Goal: Task Accomplishment & Management: Manage account settings

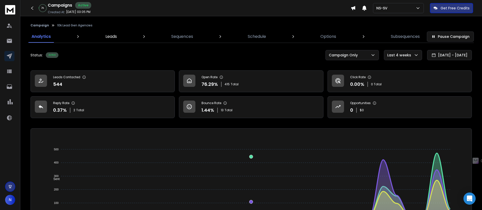
click at [111, 34] on p "Leads" at bounding box center [110, 37] width 11 height 6
click at [110, 36] on p "Leads" at bounding box center [110, 37] width 11 height 6
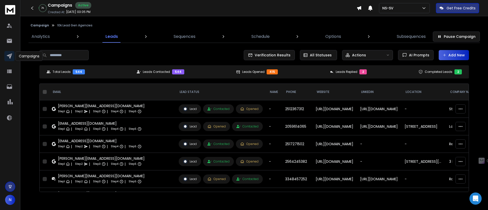
click at [9, 54] on icon at bounding box center [9, 56] width 6 height 6
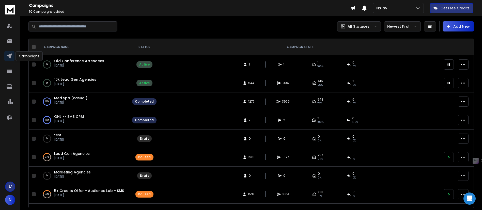
click at [82, 59] on span "Old Conference Attendees" at bounding box center [79, 60] width 50 height 5
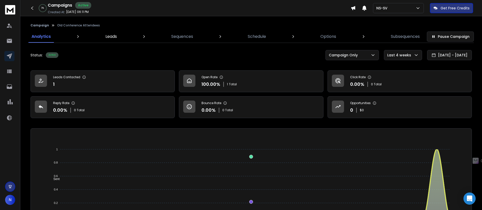
click at [109, 34] on p "Leads" at bounding box center [110, 37] width 11 height 6
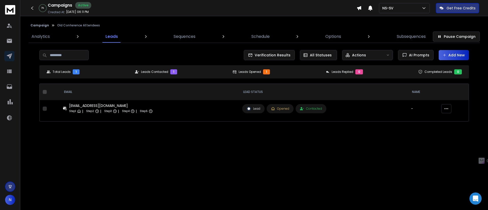
click at [455, 53] on button "Add New" at bounding box center [453, 55] width 30 height 10
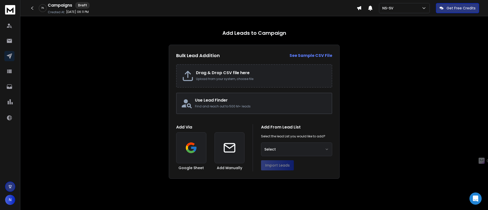
click at [228, 72] on h2 "Drag & Drop CSV file here" at bounding box center [261, 73] width 131 height 6
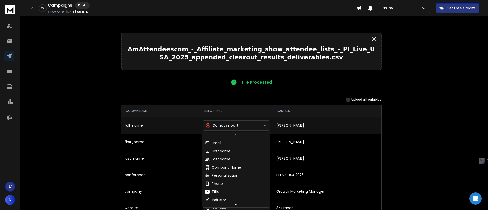
click at [221, 124] on div "Do not import" at bounding box center [222, 125] width 33 height 5
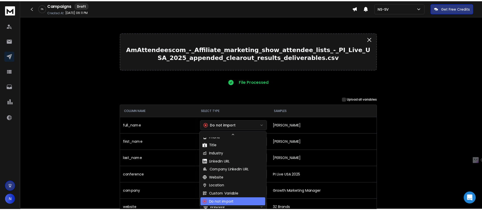
scroll to position [46, 0]
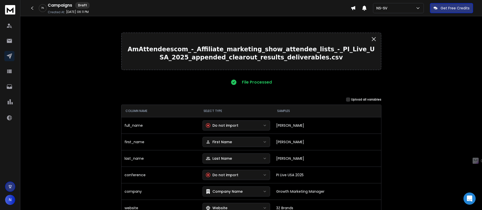
click at [183, 110] on th "COLUMN NAME" at bounding box center [160, 111] width 78 height 12
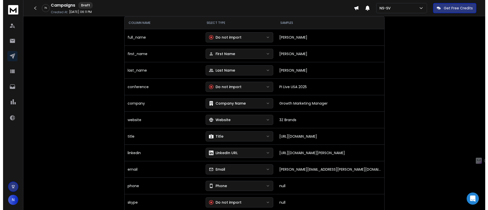
scroll to position [88, 0]
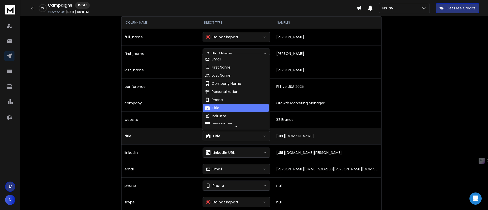
click at [222, 138] on button "Title" at bounding box center [236, 136] width 68 height 10
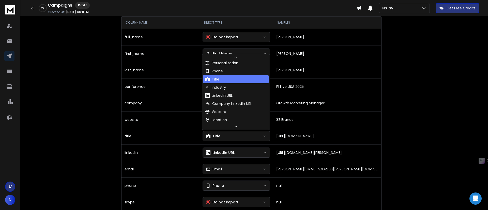
scroll to position [40, 0]
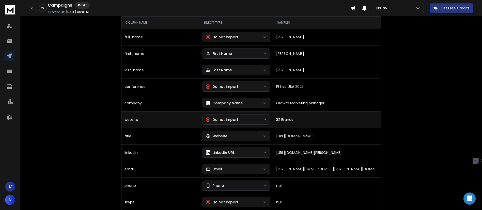
click at [237, 119] on button "Do not import" at bounding box center [236, 120] width 68 height 10
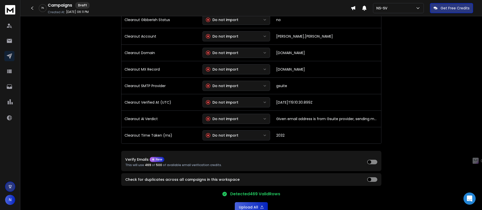
scroll to position [413, 0]
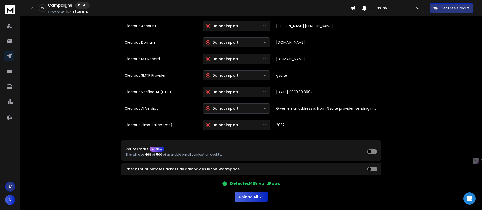
click at [252, 197] on button "Upload All" at bounding box center [251, 197] width 33 height 10
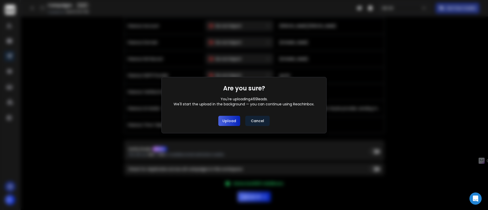
click at [228, 120] on button "Upload" at bounding box center [229, 121] width 22 height 10
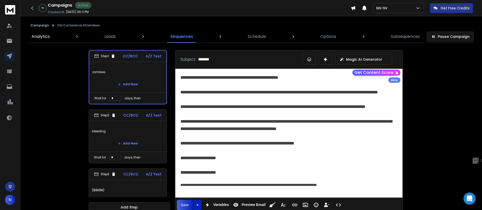
click at [40, 37] on p "Analytics" at bounding box center [40, 37] width 18 height 6
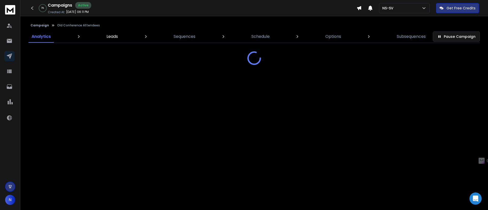
click at [115, 27] on div "Campaign Old Conference Attendees" at bounding box center [253, 25] width 451 height 8
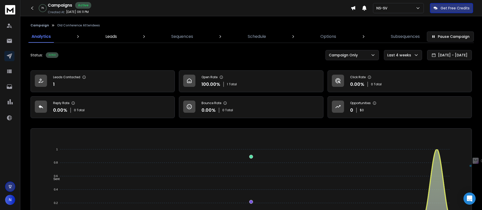
click at [110, 35] on p "Leads" at bounding box center [110, 37] width 11 height 6
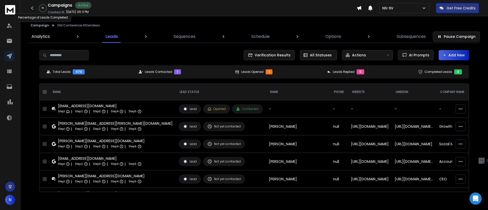
click at [40, 36] on p "Analytics" at bounding box center [40, 37] width 18 height 6
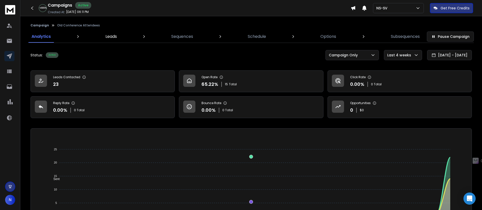
click at [110, 34] on p "Leads" at bounding box center [110, 37] width 11 height 6
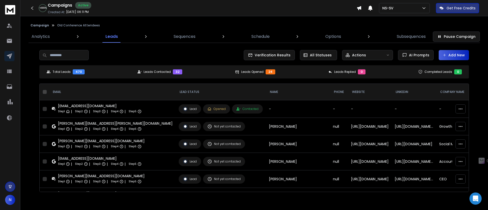
click at [456, 59] on button "Add New" at bounding box center [453, 55] width 30 height 10
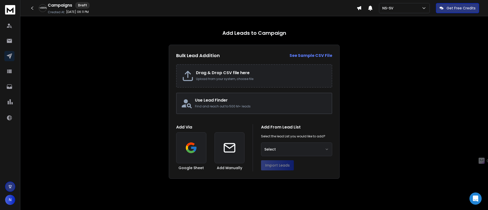
click at [224, 76] on div "Drag & Drop CSV file here Upload from your system, choose file" at bounding box center [261, 76] width 131 height 12
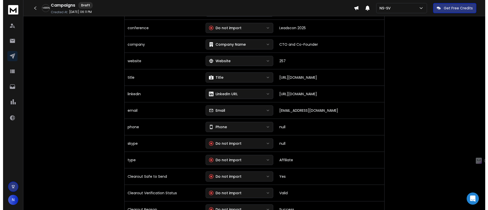
scroll to position [148, 0]
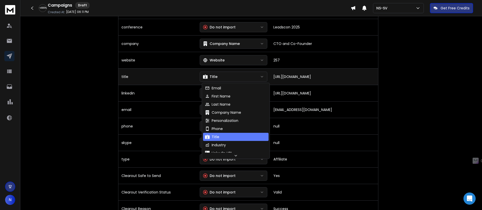
click at [215, 76] on div "Title" at bounding box center [210, 76] width 14 height 5
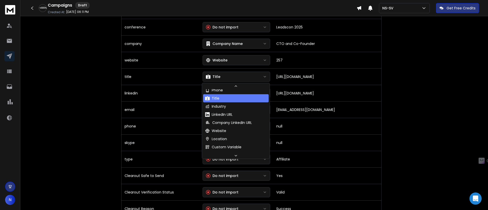
scroll to position [47, 0]
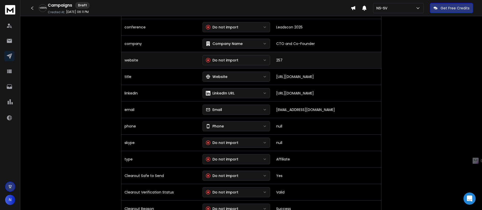
click at [219, 60] on div "Do not import" at bounding box center [222, 60] width 33 height 5
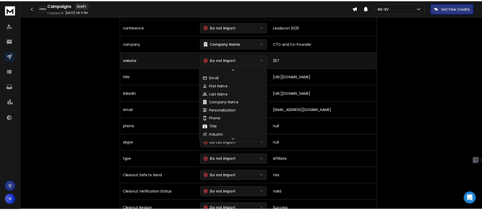
scroll to position [51, 0]
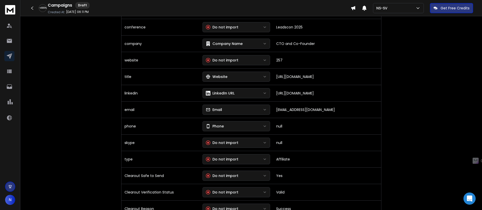
click at [87, 96] on div "AmAttendeescom_-_Affiliate_marketing_show_attendee_lists_-_Leadscon_2025_append…" at bounding box center [241, 164] width 482 height 625
click at [90, 110] on div "AmAttendeescom_-_Affiliate_marketing_show_attendee_lists_-_Leadscon_2025_append…" at bounding box center [241, 164] width 482 height 625
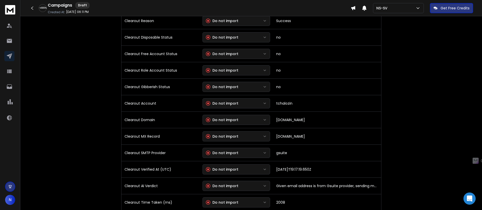
scroll to position [415, 0]
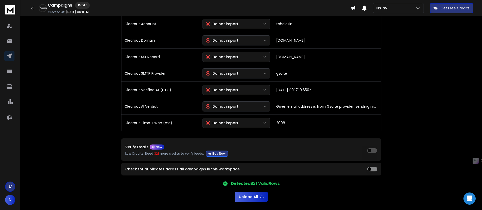
click at [252, 196] on button "Upload All" at bounding box center [251, 197] width 33 height 10
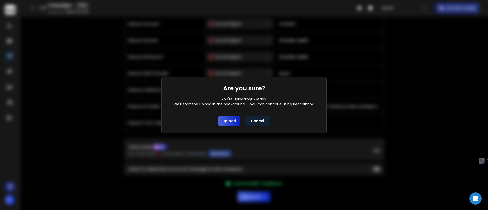
click at [227, 119] on button "Upload" at bounding box center [229, 121] width 22 height 10
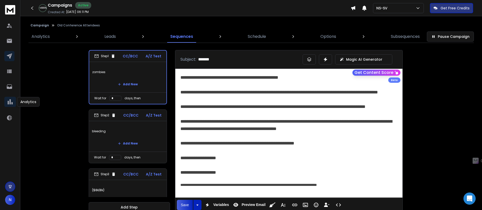
click at [13, 99] on icon at bounding box center [10, 102] width 8 height 8
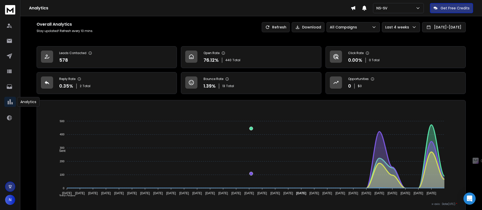
click at [13, 99] on icon at bounding box center [10, 102] width 8 height 8
click at [7, 53] on icon at bounding box center [9, 56] width 6 height 6
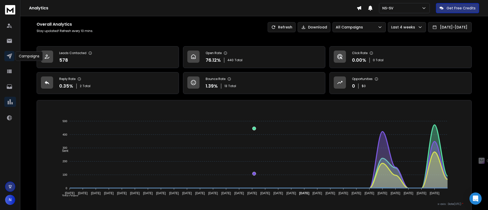
click at [7, 53] on icon at bounding box center [9, 56] width 6 height 6
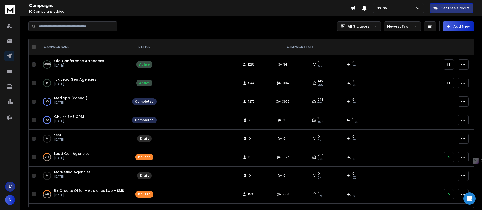
click at [64, 58] on span "Old Conference Attendees" at bounding box center [79, 60] width 50 height 5
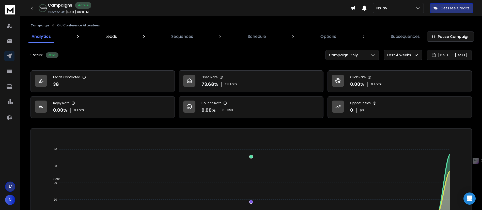
click at [108, 37] on p "Leads" at bounding box center [110, 37] width 11 height 6
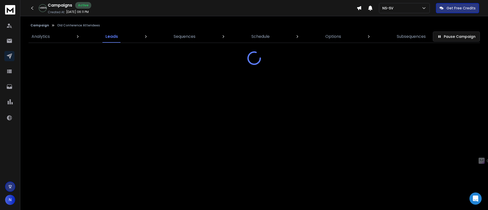
click at [108, 37] on p "Leads" at bounding box center [111, 37] width 12 height 6
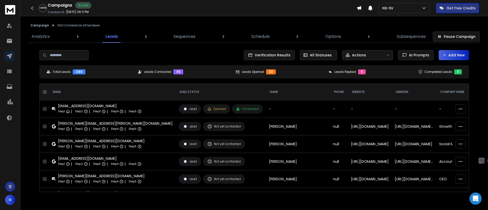
click at [449, 58] on button "Add New" at bounding box center [453, 55] width 30 height 10
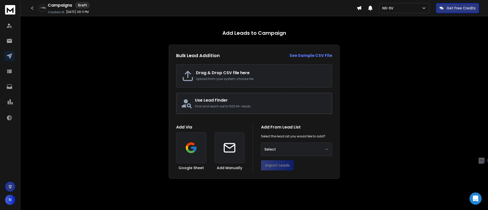
click at [224, 70] on h2 "Drag & Drop CSV file here" at bounding box center [261, 73] width 131 height 6
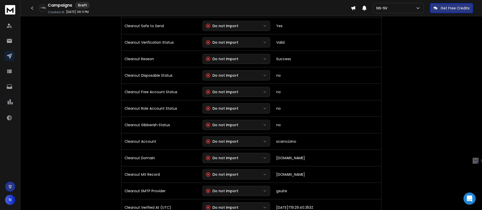
scroll to position [415, 0]
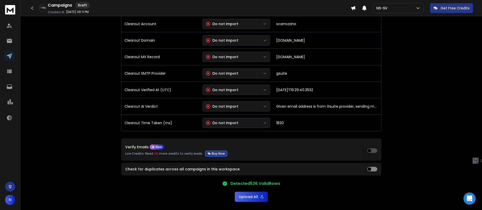
click at [250, 193] on button "Upload All" at bounding box center [251, 197] width 33 height 10
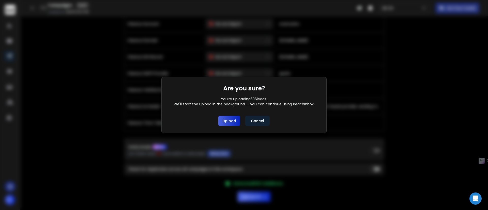
click at [227, 121] on button "Upload" at bounding box center [229, 121] width 22 height 10
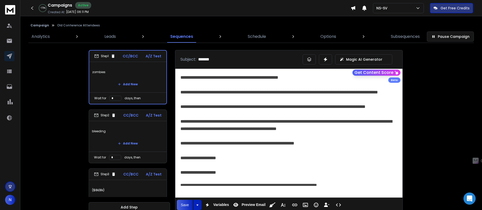
click at [46, 97] on div "**********" at bounding box center [250, 131] width 445 height 166
click at [38, 36] on p "Analytics" at bounding box center [40, 37] width 18 height 6
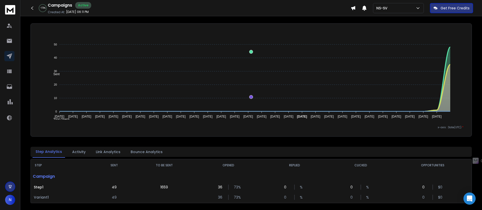
scroll to position [107, 0]
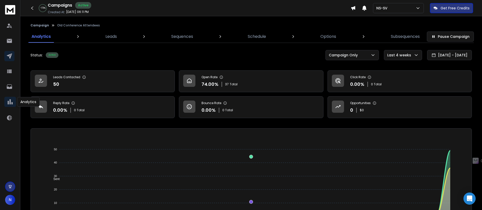
click at [7, 103] on icon at bounding box center [10, 102] width 8 height 8
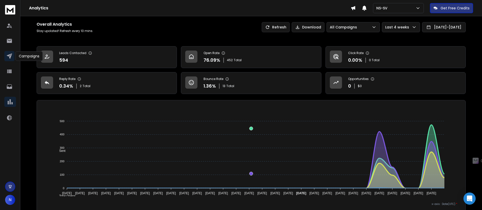
click at [9, 55] on icon at bounding box center [9, 55] width 5 height 5
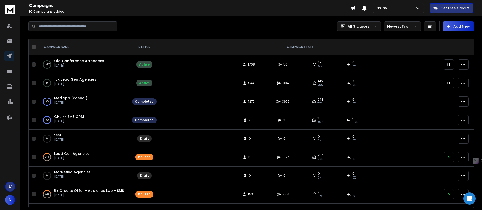
click at [69, 58] on td "-173 % Old Conference Attendees 3 days ago" at bounding box center [83, 64] width 91 height 19
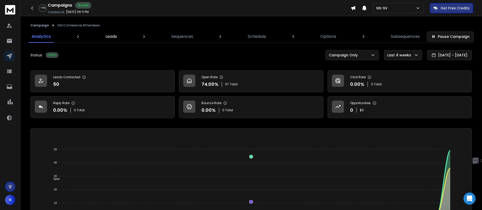
click at [109, 35] on p "Leads" at bounding box center [110, 37] width 11 height 6
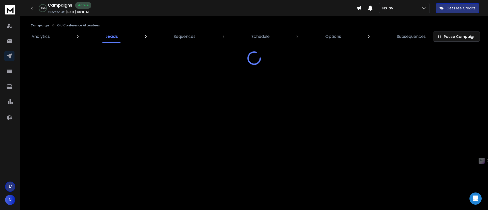
drag, startPoint x: 278, startPoint y: 83, endPoint x: 313, endPoint y: 102, distance: 39.1
click at [313, 102] on div "Your warmest leads are on your site – Turn visits into conversations Reach Out …" at bounding box center [244, 105] width 488 height 210
click at [110, 35] on p "Leads" at bounding box center [111, 37] width 12 height 6
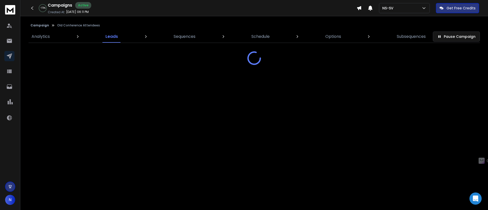
click at [110, 35] on p "Leads" at bounding box center [111, 37] width 12 height 6
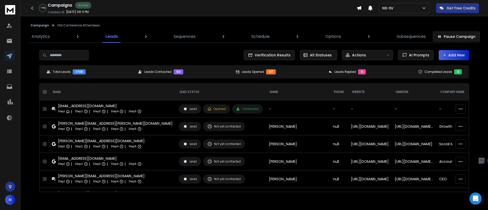
click at [451, 55] on button "Add New" at bounding box center [453, 55] width 30 height 10
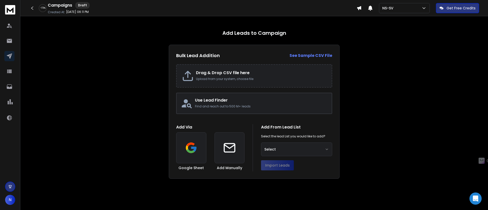
click at [220, 77] on p "Upload from your system, choose file" at bounding box center [261, 79] width 131 height 4
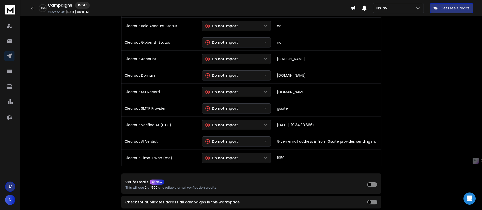
scroll to position [413, 0]
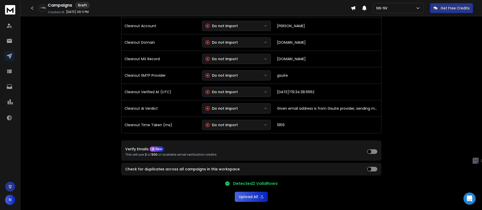
click at [250, 197] on button "Upload All" at bounding box center [251, 197] width 33 height 10
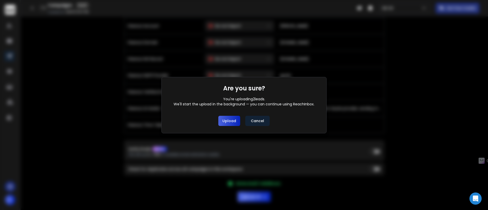
click at [228, 121] on button "Upload" at bounding box center [229, 121] width 22 height 10
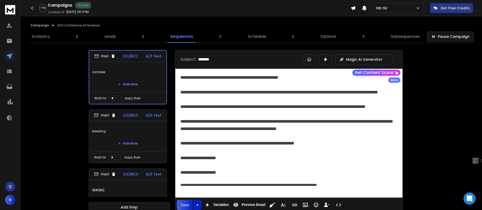
click at [41, 97] on div "**********" at bounding box center [250, 131] width 445 height 166
click at [108, 35] on p "Leads" at bounding box center [109, 37] width 11 height 6
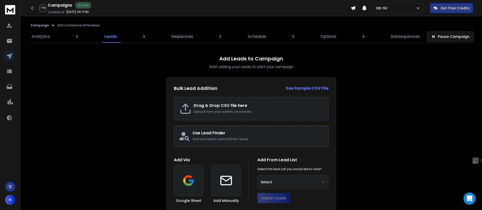
click at [234, 104] on h2 "Drag & Drop CSV file here" at bounding box center [257, 106] width 129 height 6
type input "**********"
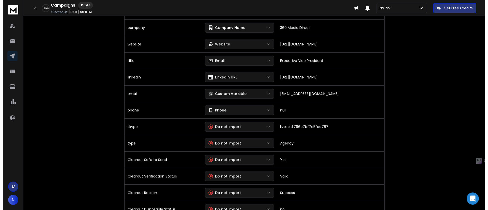
scroll to position [164, 0]
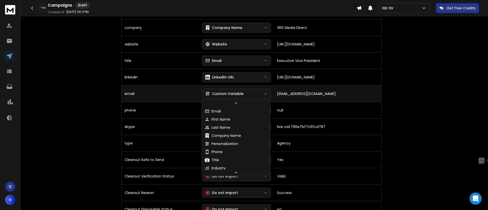
click at [222, 92] on div "Custom Variable" at bounding box center [224, 93] width 38 height 5
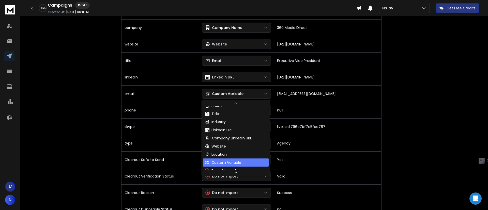
scroll to position [0, 0]
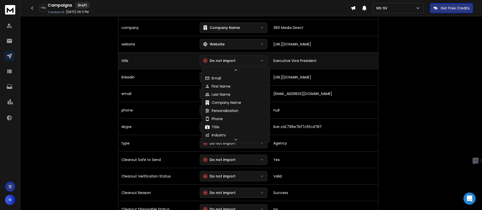
click at [222, 61] on div "Do not import" at bounding box center [219, 60] width 33 height 5
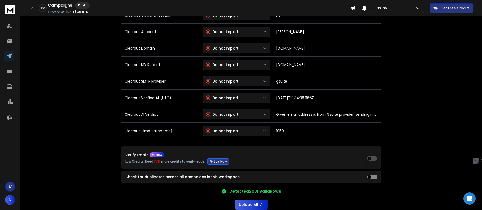
scroll to position [415, 0]
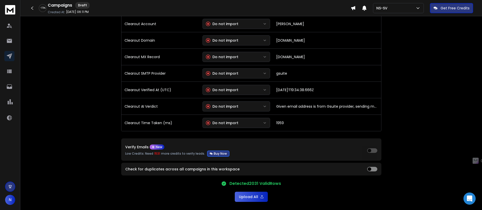
click at [253, 193] on button "Upload All" at bounding box center [251, 197] width 33 height 10
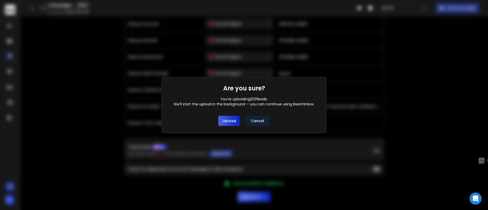
click at [227, 121] on button "Upload" at bounding box center [229, 121] width 22 height 10
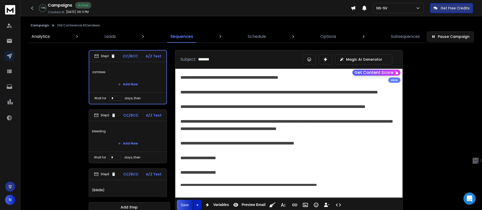
click at [41, 37] on p "Analytics" at bounding box center [40, 37] width 18 height 6
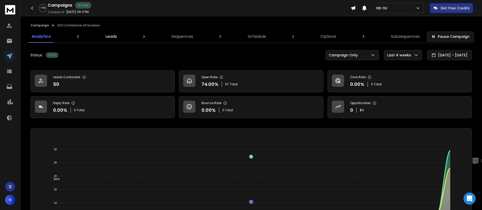
click at [112, 35] on p "Leads" at bounding box center [110, 37] width 11 height 6
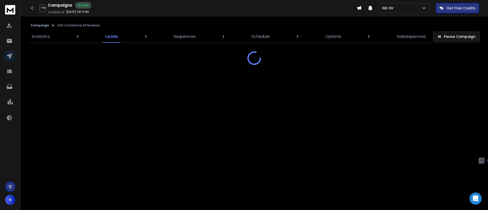
click at [112, 35] on p "Leads" at bounding box center [111, 37] width 12 height 6
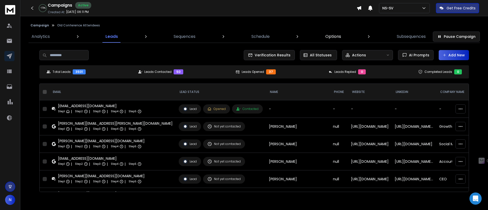
click at [332, 34] on p "Options" at bounding box center [333, 37] width 16 height 6
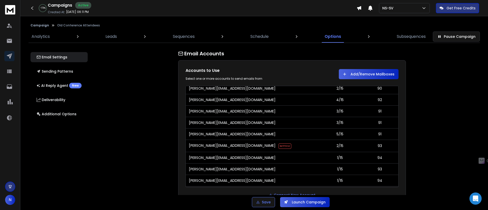
scroll to position [38, 0]
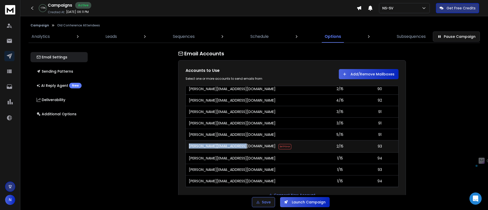
drag, startPoint x: 247, startPoint y: 144, endPoint x: 184, endPoint y: 147, distance: 62.5
click at [186, 147] on td "carmine@smsmarketingteam.com SMTP Error" at bounding box center [252, 146] width 133 height 12
copy p "carmine@smsmarketingteam.com"
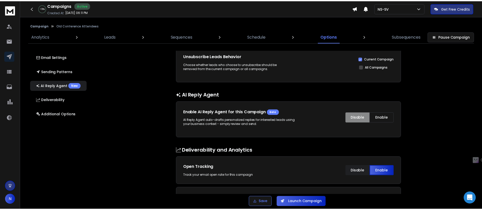
scroll to position [477, 0]
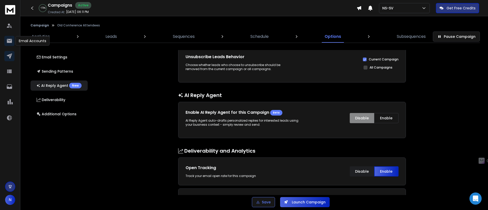
click at [8, 41] on icon at bounding box center [9, 41] width 5 height 4
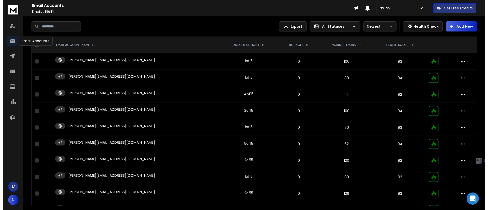
scroll to position [137, 0]
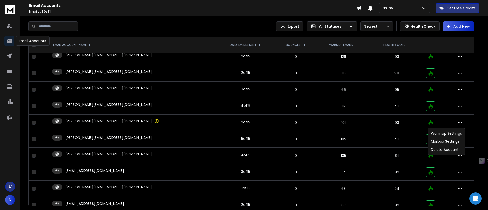
click at [458, 122] on icon at bounding box center [460, 122] width 4 height 1
click at [439, 139] on div "Mailbox Settings" at bounding box center [445, 141] width 35 height 8
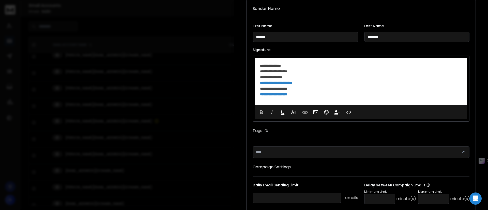
scroll to position [0, 0]
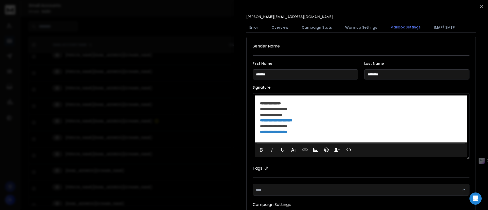
click at [439, 23] on button "IMAP/ SMTP" at bounding box center [443, 27] width 27 height 11
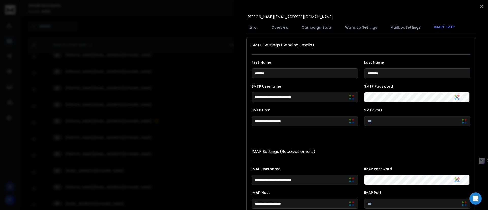
click at [463, 97] on icon at bounding box center [463, 97] width 5 height 3
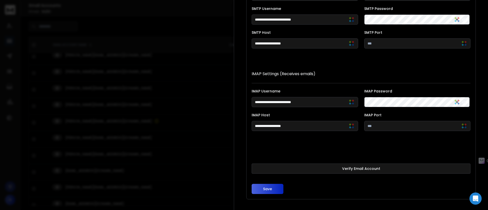
scroll to position [81, 0]
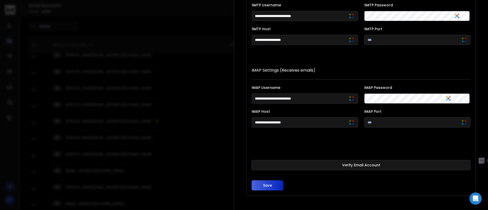
click at [463, 97] on icon at bounding box center [463, 98] width 5 height 5
click at [272, 185] on button "Save" at bounding box center [267, 185] width 32 height 10
click at [263, 185] on button "Save" at bounding box center [267, 185] width 32 height 10
click at [266, 186] on button "Save" at bounding box center [267, 185] width 32 height 10
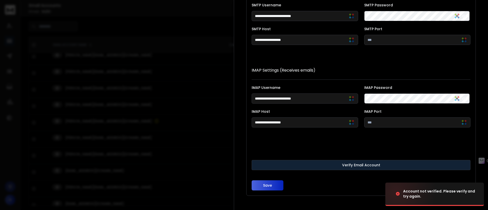
click at [313, 167] on button "Verify Email Account" at bounding box center [360, 165] width 219 height 10
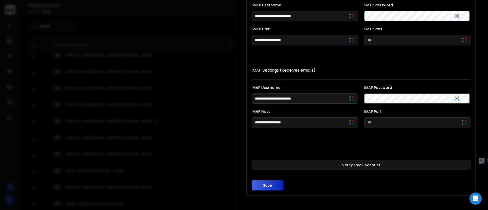
click at [269, 185] on button "Save" at bounding box center [267, 185] width 32 height 10
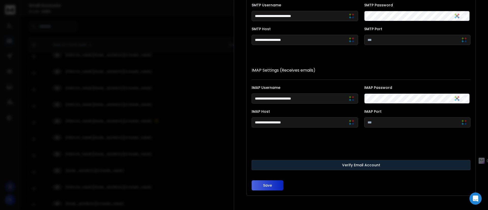
click at [360, 163] on button "Verify Email Account" at bounding box center [360, 165] width 219 height 10
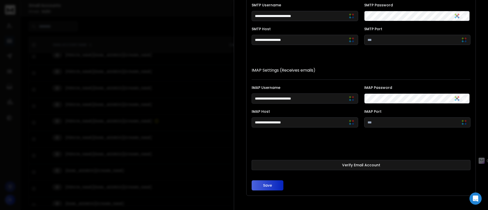
click at [271, 185] on button "Save" at bounding box center [267, 185] width 32 height 10
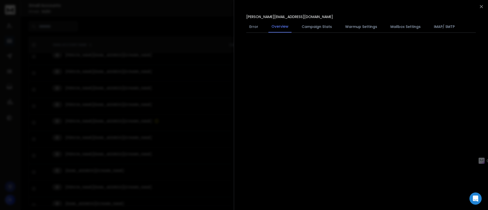
click at [197, 151] on div at bounding box center [244, 105] width 488 height 210
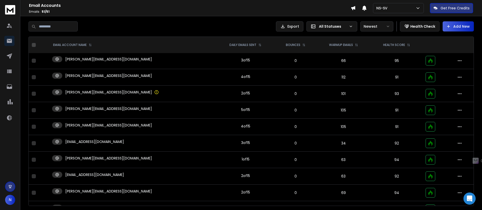
scroll to position [167, 0]
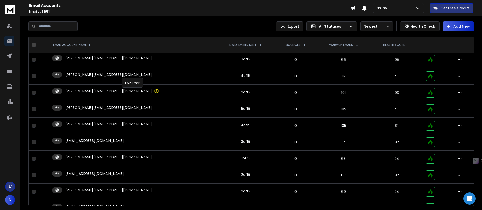
click at [154, 90] on icon at bounding box center [156, 91] width 5 height 5
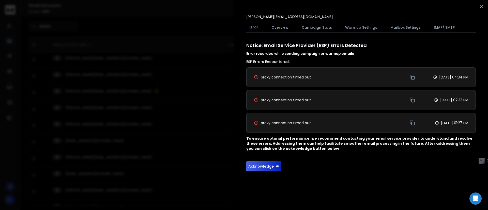
click at [265, 164] on button "Acknowledge" at bounding box center [263, 166] width 35 height 10
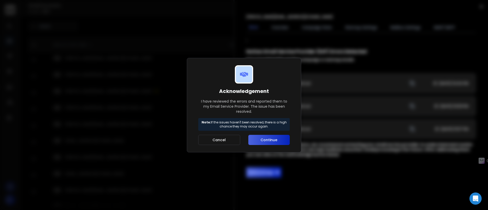
click at [264, 138] on button "Continue" at bounding box center [268, 140] width 41 height 10
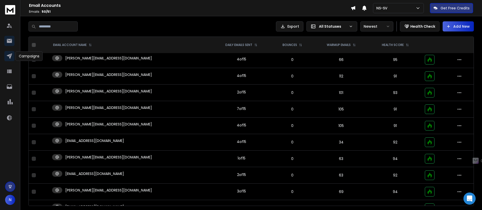
click at [10, 56] on icon at bounding box center [9, 55] width 5 height 5
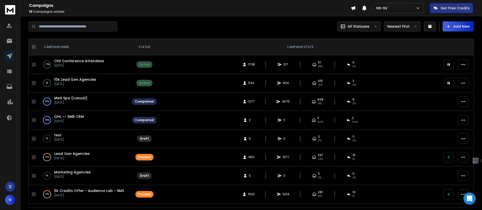
click at [68, 58] on span "Old Conference Attendees" at bounding box center [79, 60] width 50 height 5
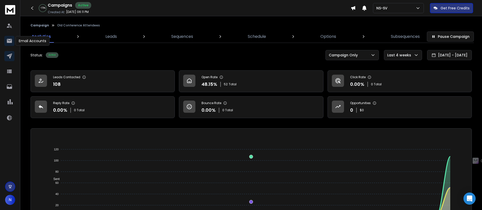
click at [8, 39] on icon at bounding box center [9, 41] width 5 height 4
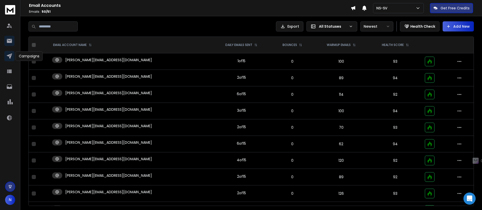
click at [9, 56] on icon at bounding box center [9, 55] width 5 height 5
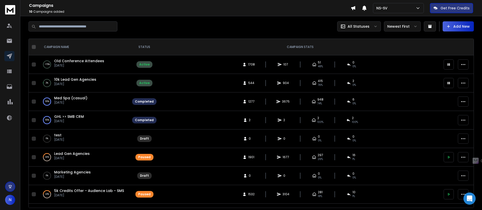
click at [69, 78] on span "10k Lead Gen Agencies" at bounding box center [75, 79] width 42 height 5
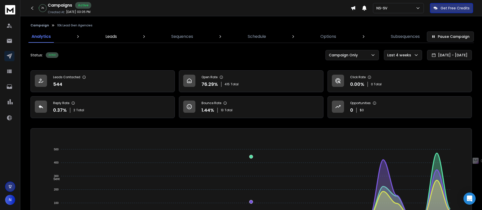
click at [111, 35] on p "Leads" at bounding box center [110, 37] width 11 height 6
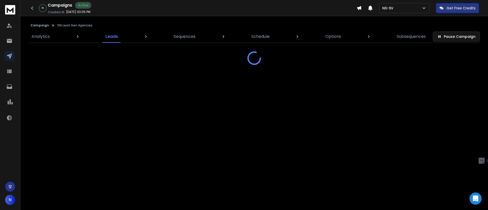
click at [111, 35] on p "Leads" at bounding box center [111, 37] width 12 height 6
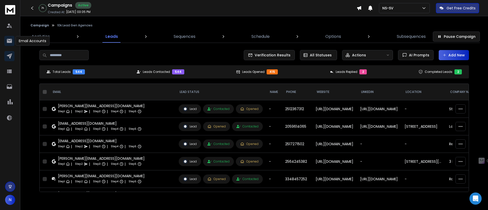
click at [8, 40] on icon at bounding box center [9, 41] width 6 height 6
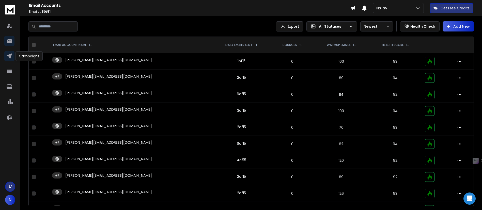
click at [9, 54] on icon at bounding box center [9, 56] width 6 height 6
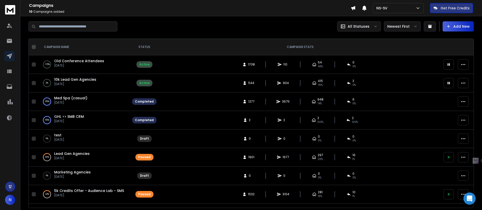
click at [71, 58] on span "Old Conference Attendees" at bounding box center [79, 60] width 50 height 5
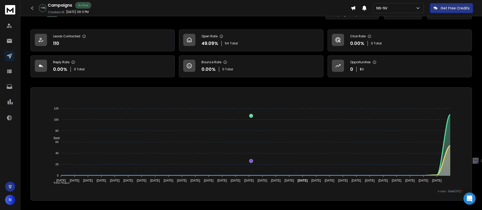
scroll to position [41, 0]
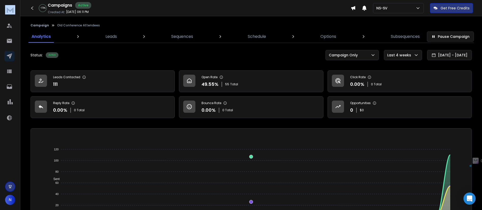
drag, startPoint x: 0, startPoint y: 2, endPoint x: 0, endPoint y: 66, distance: 63.2
click at [0, 66] on div "N" at bounding box center [10, 105] width 20 height 210
click at [9, 86] on icon at bounding box center [9, 87] width 6 height 6
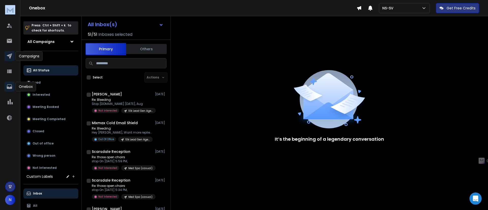
click at [10, 55] on icon at bounding box center [9, 55] width 5 height 5
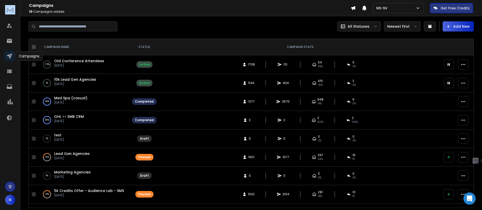
click at [73, 61] on span "Old Conference Attendees" at bounding box center [79, 60] width 50 height 5
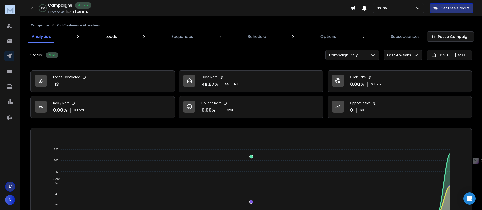
click at [112, 37] on p "Leads" at bounding box center [110, 37] width 11 height 6
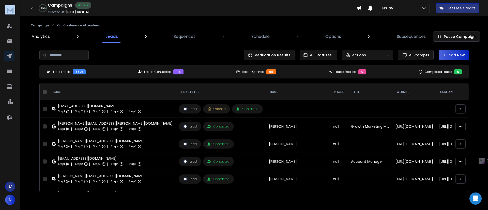
click at [39, 34] on p "Analytics" at bounding box center [40, 37] width 18 height 6
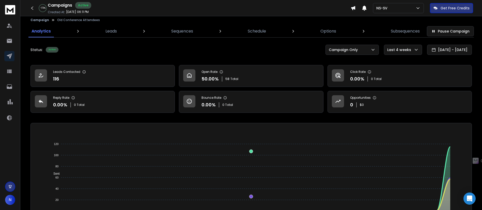
scroll to position [6, 0]
